Goal: Navigation & Orientation: Find specific page/section

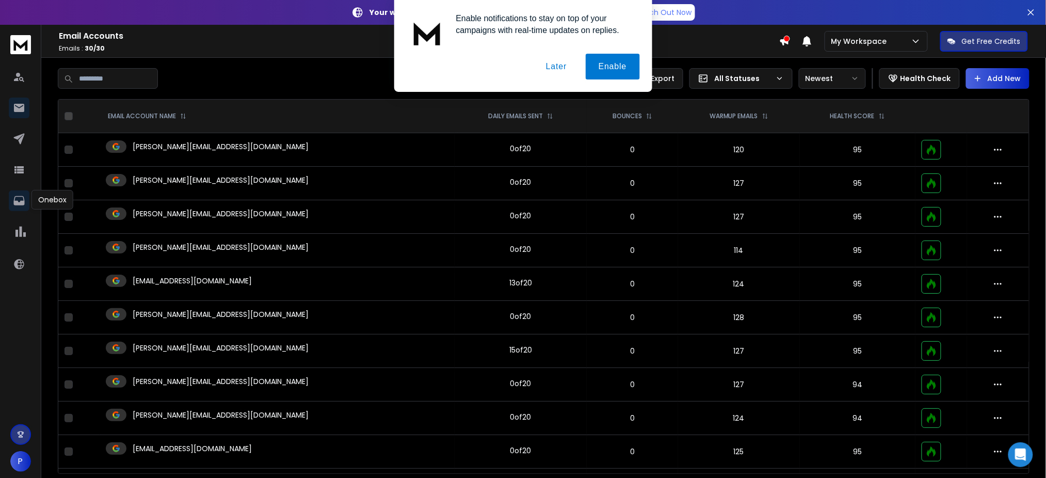
click at [19, 201] on icon at bounding box center [19, 201] width 12 height 12
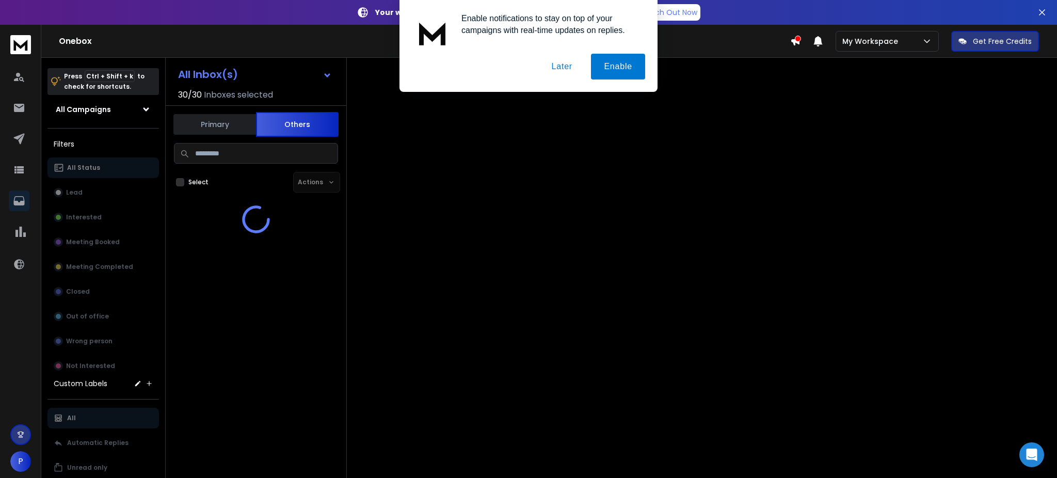
click at [304, 122] on button "Others" at bounding box center [297, 124] width 83 height 25
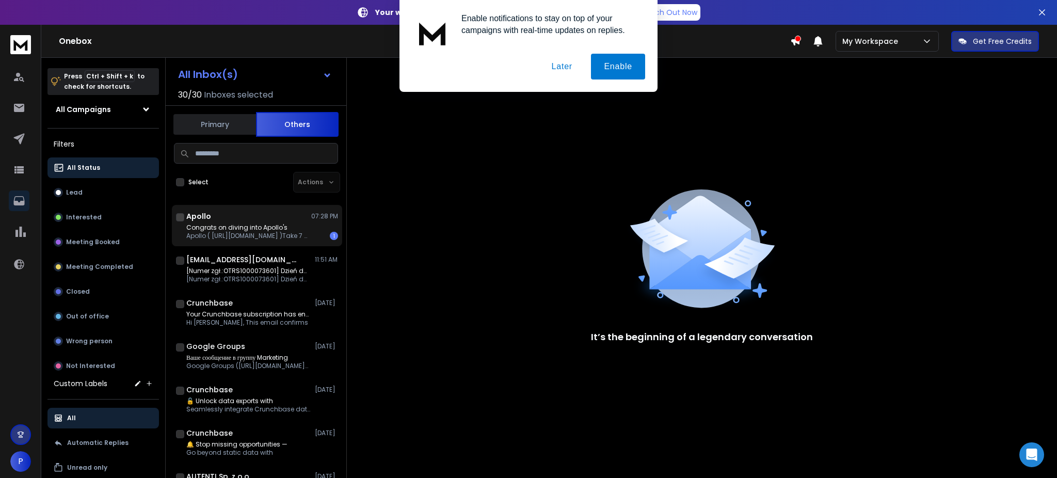
click at [246, 227] on p "Congrats on diving into Apollo's" at bounding box center [248, 228] width 124 height 8
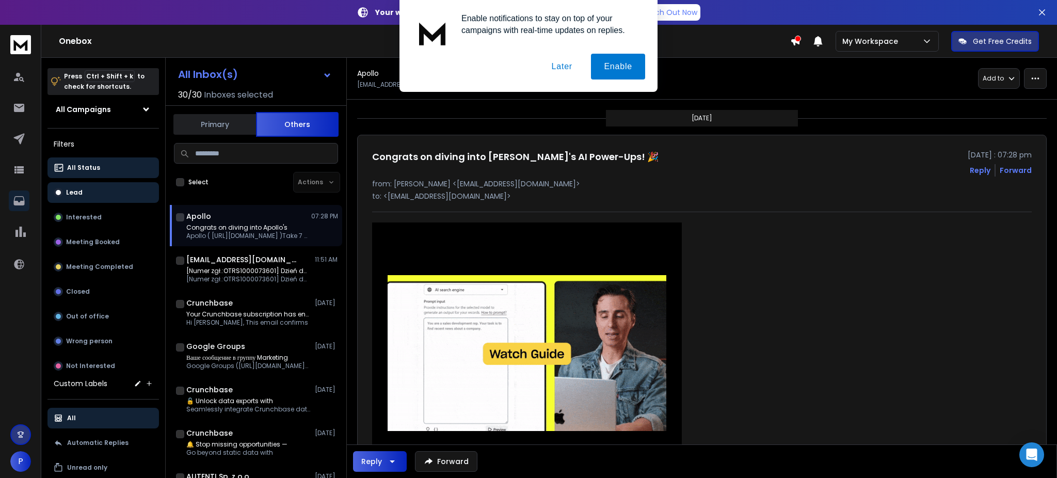
click at [80, 199] on button "Lead" at bounding box center [103, 192] width 112 height 21
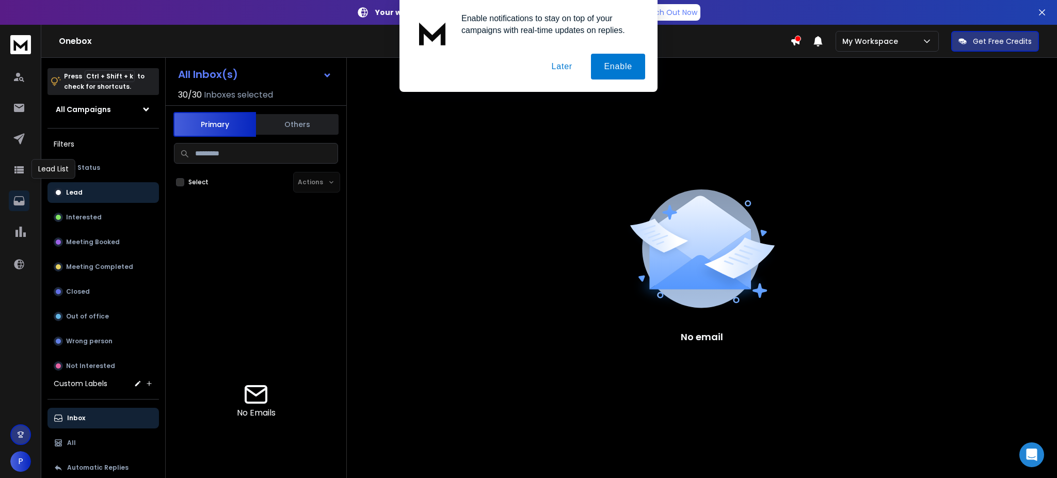
click at [10, 157] on div at bounding box center [21, 173] width 24 height 212
click at [14, 164] on icon at bounding box center [19, 170] width 12 height 12
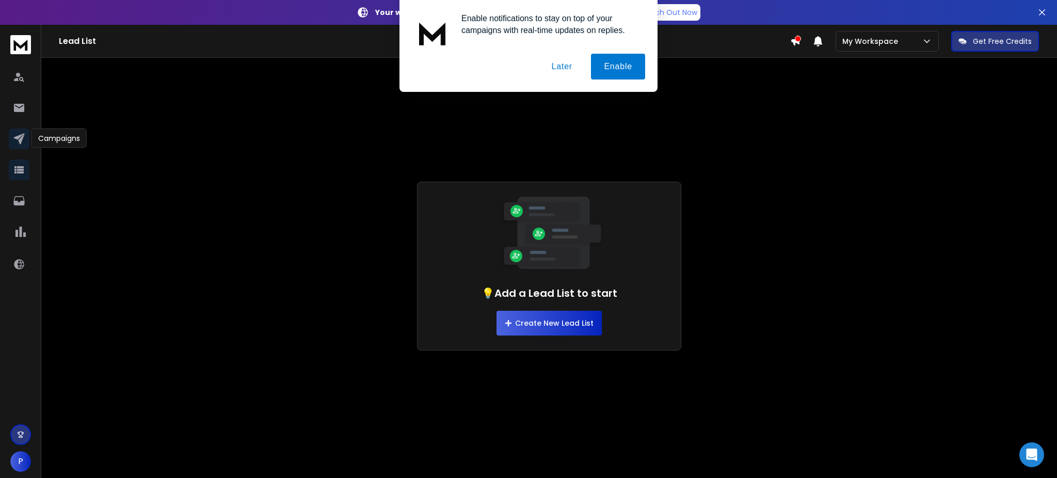
click at [19, 140] on icon at bounding box center [18, 138] width 11 height 11
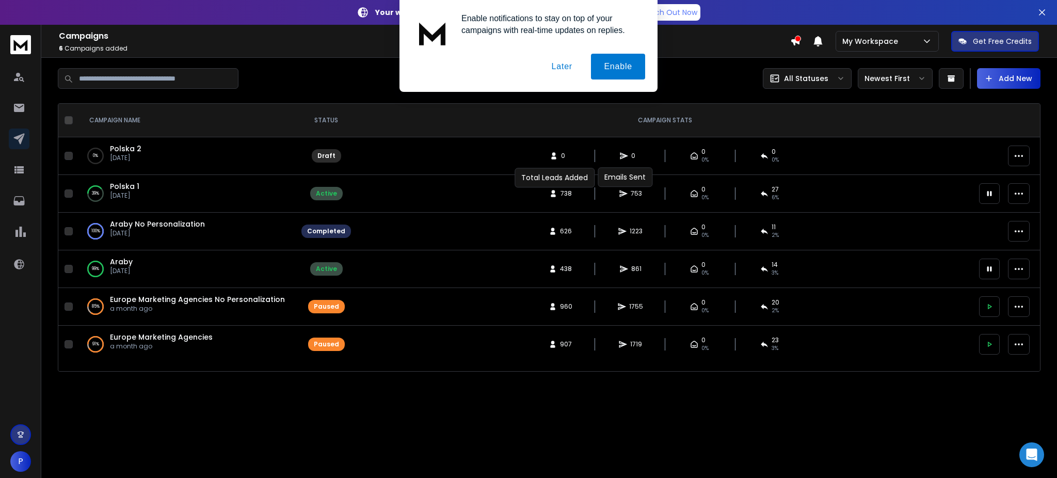
click at [467, 197] on div "738 753 0 0% 27 6 %" at bounding box center [665, 193] width 604 height 17
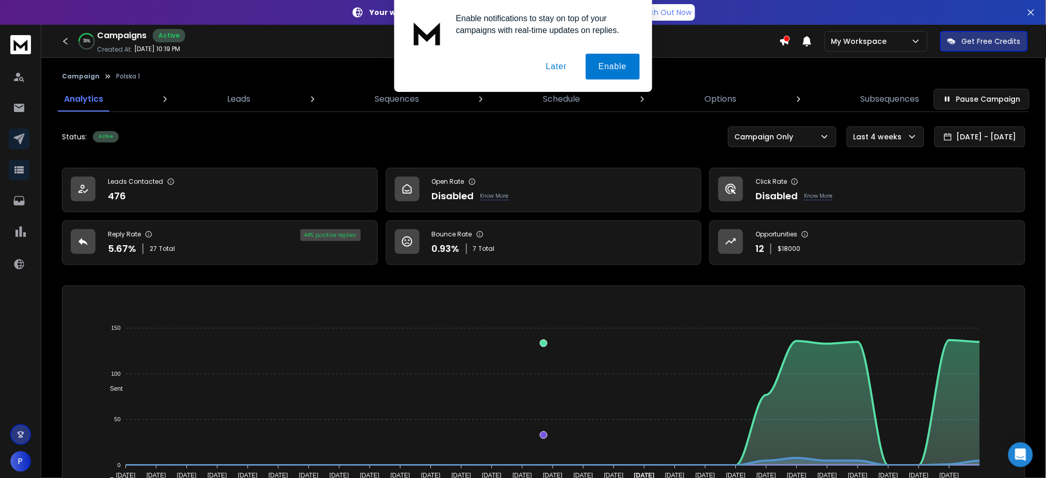
click at [21, 171] on icon at bounding box center [18, 169] width 9 height 7
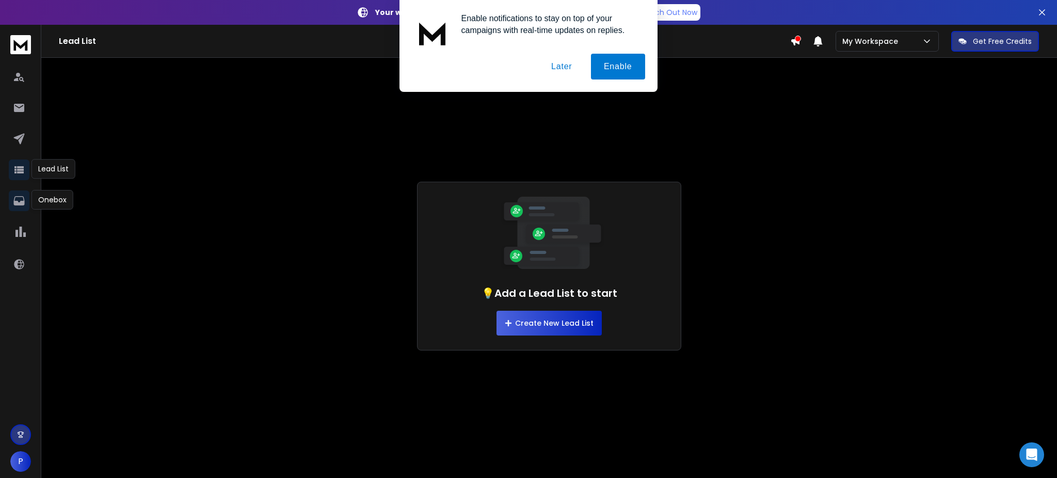
click at [22, 196] on icon at bounding box center [19, 201] width 12 height 12
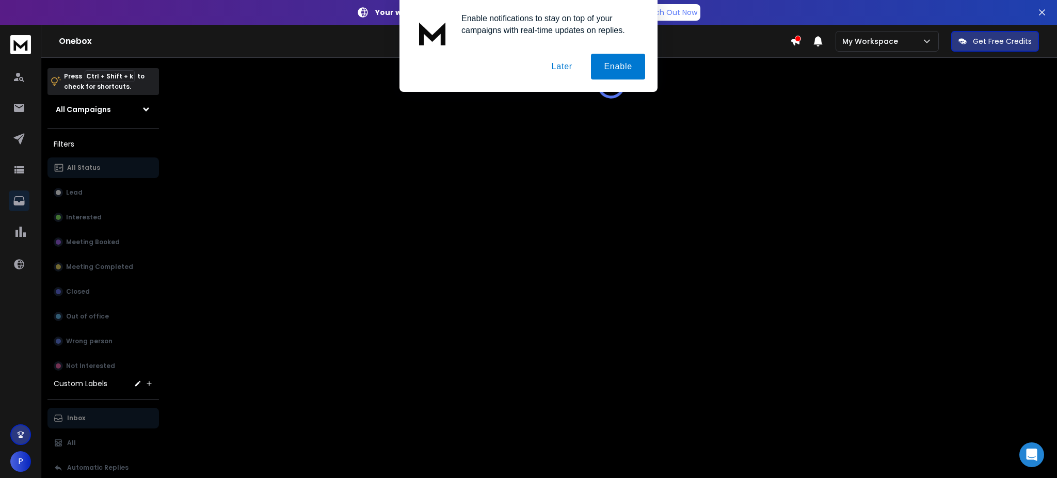
click at [110, 197] on div "All Status Lead Interested Meeting Booked Meeting Completed Closed Out of offic…" at bounding box center [103, 266] width 112 height 219
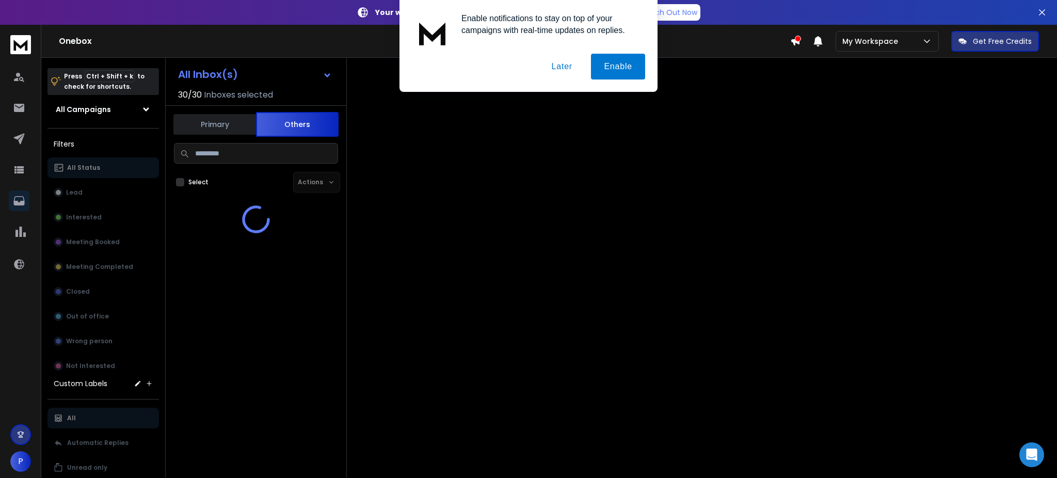
click at [274, 130] on button "Others" at bounding box center [297, 124] width 83 height 25
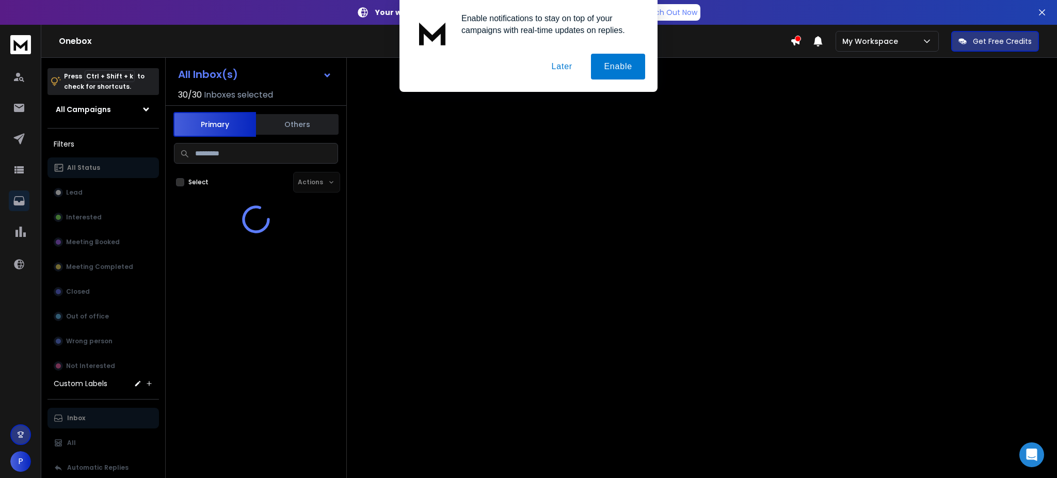
click at [201, 122] on button "Primary" at bounding box center [214, 124] width 83 height 25
